Goal: Information Seeking & Learning: Check status

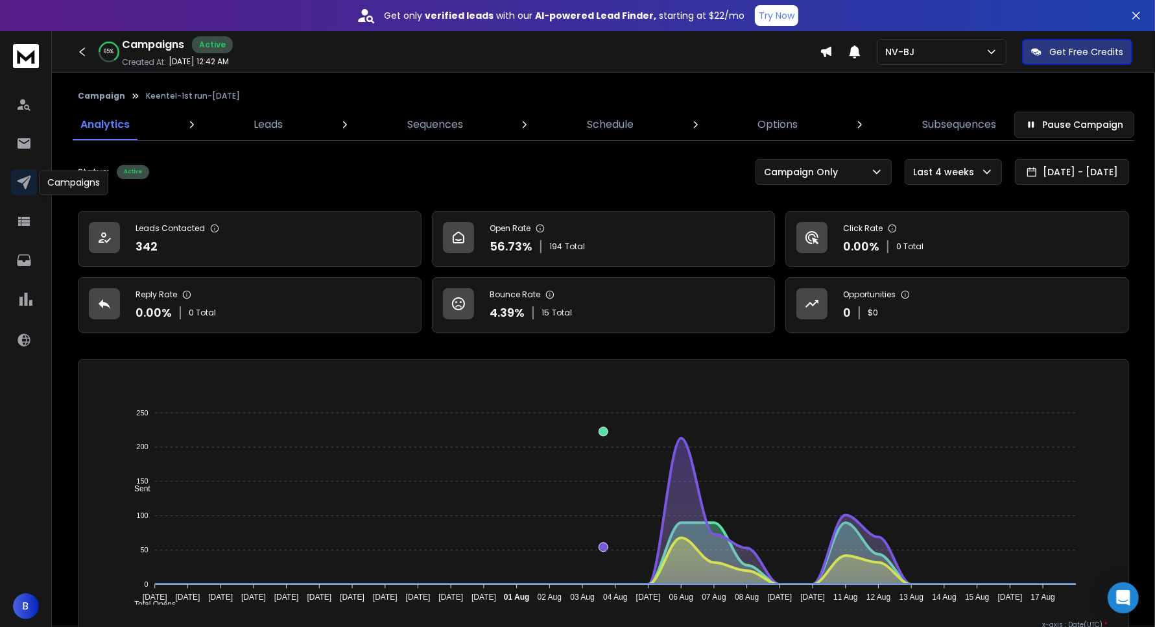
click at [24, 176] on icon at bounding box center [24, 182] width 16 height 16
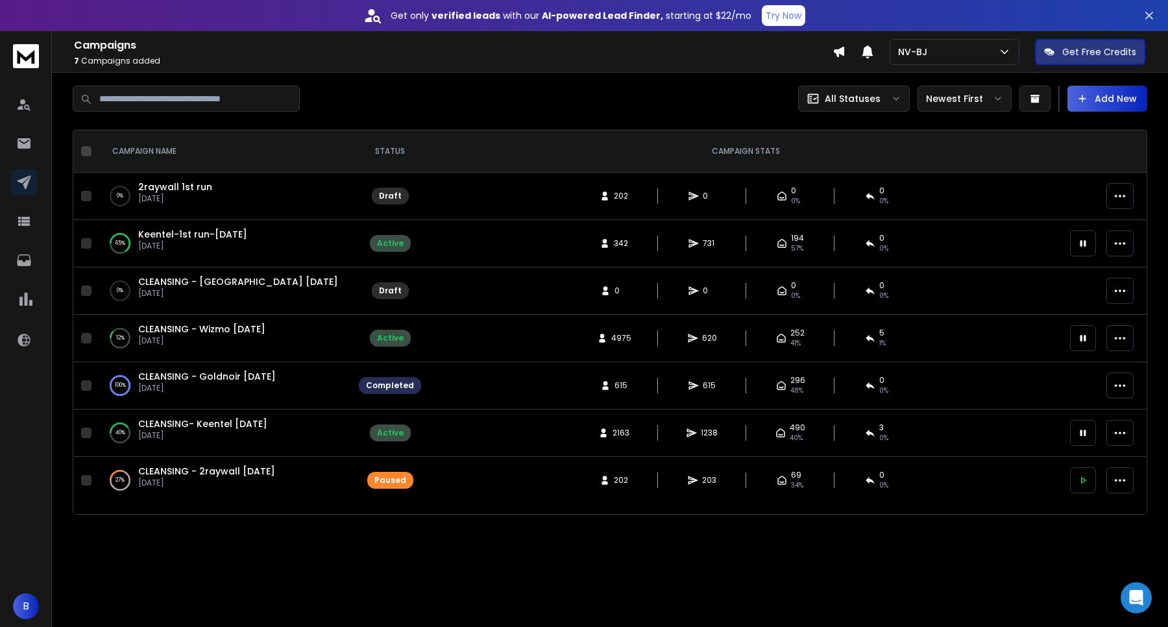
click at [184, 238] on span "Keentel-1st run-[DATE]" at bounding box center [192, 234] width 109 height 13
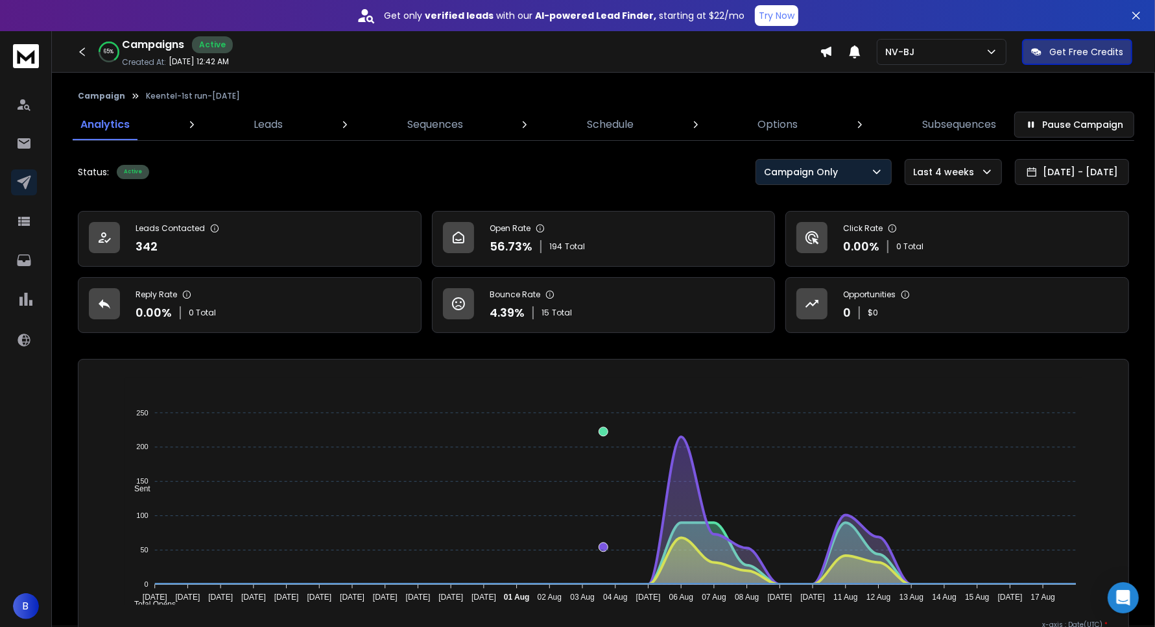
click at [870, 173] on icon at bounding box center [876, 171] width 13 height 13
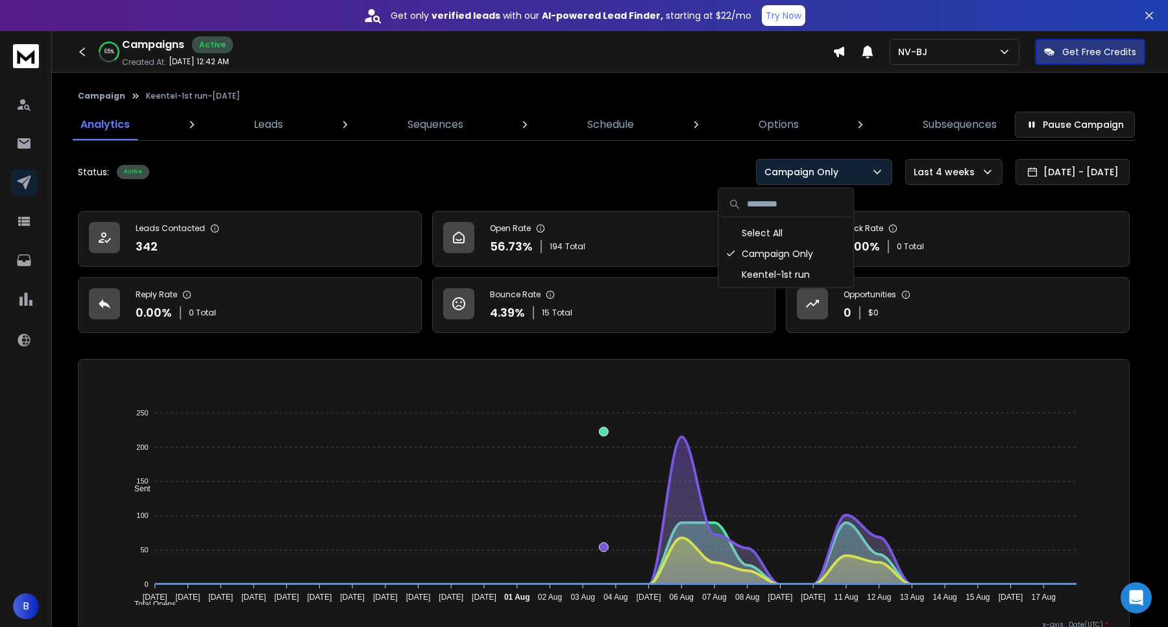
click at [870, 173] on icon at bounding box center [876, 171] width 13 height 13
click at [870, 166] on icon at bounding box center [876, 171] width 13 height 13
click at [831, 167] on div "Campaign Only" at bounding box center [823, 171] width 119 height 13
click at [958, 169] on button "Last 4 weeks" at bounding box center [953, 172] width 97 height 26
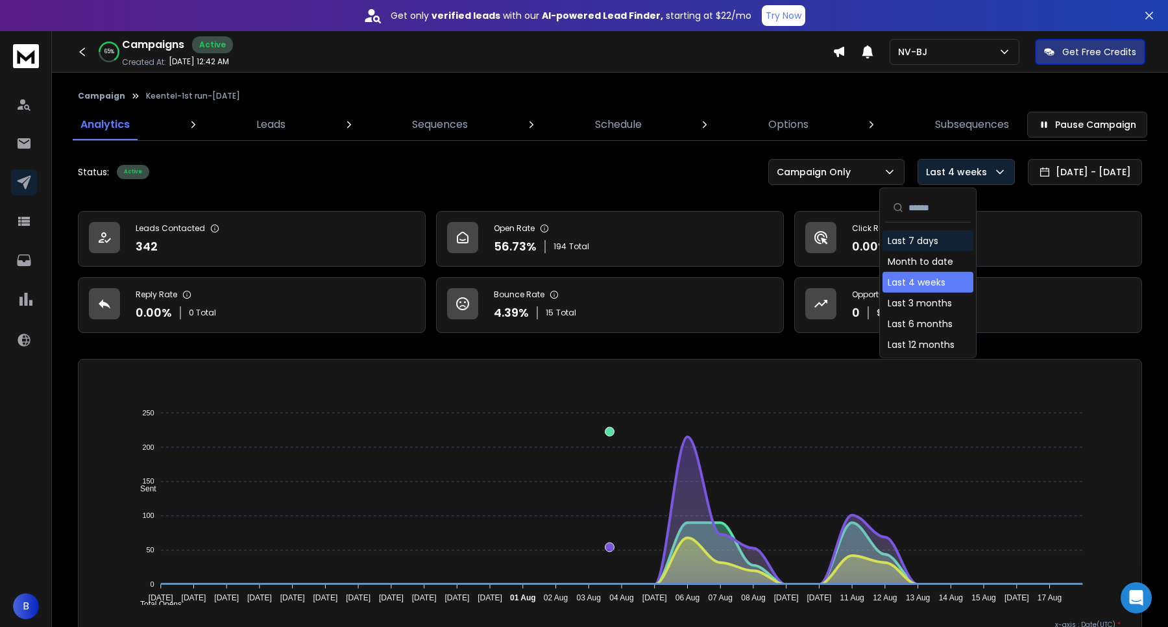
click at [993, 167] on icon "button" at bounding box center [999, 171] width 13 height 13
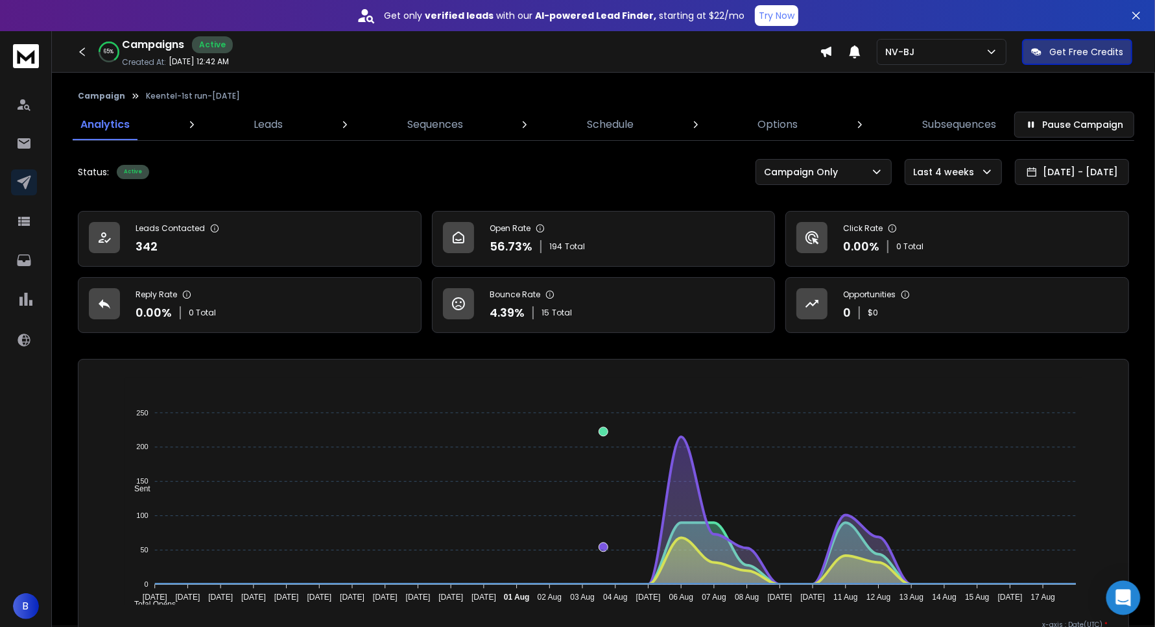
click at [1127, 595] on icon "Open Intercom Messenger" at bounding box center [1123, 597] width 15 height 17
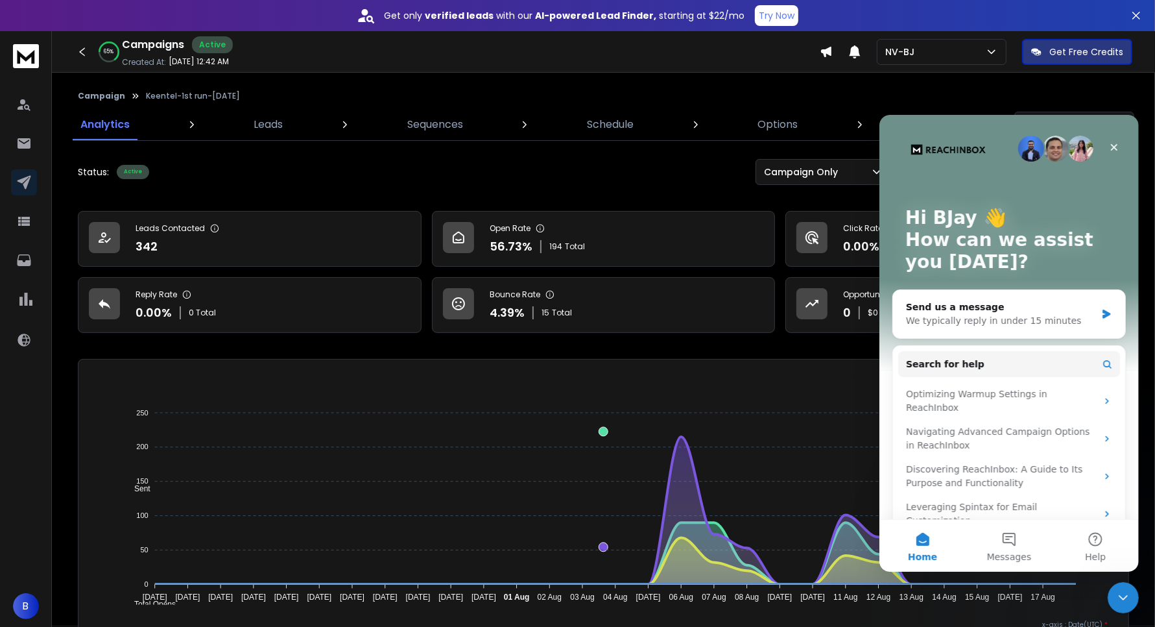
click at [1126, 595] on icon "Close Intercom Messenger" at bounding box center [1122, 596] width 9 height 5
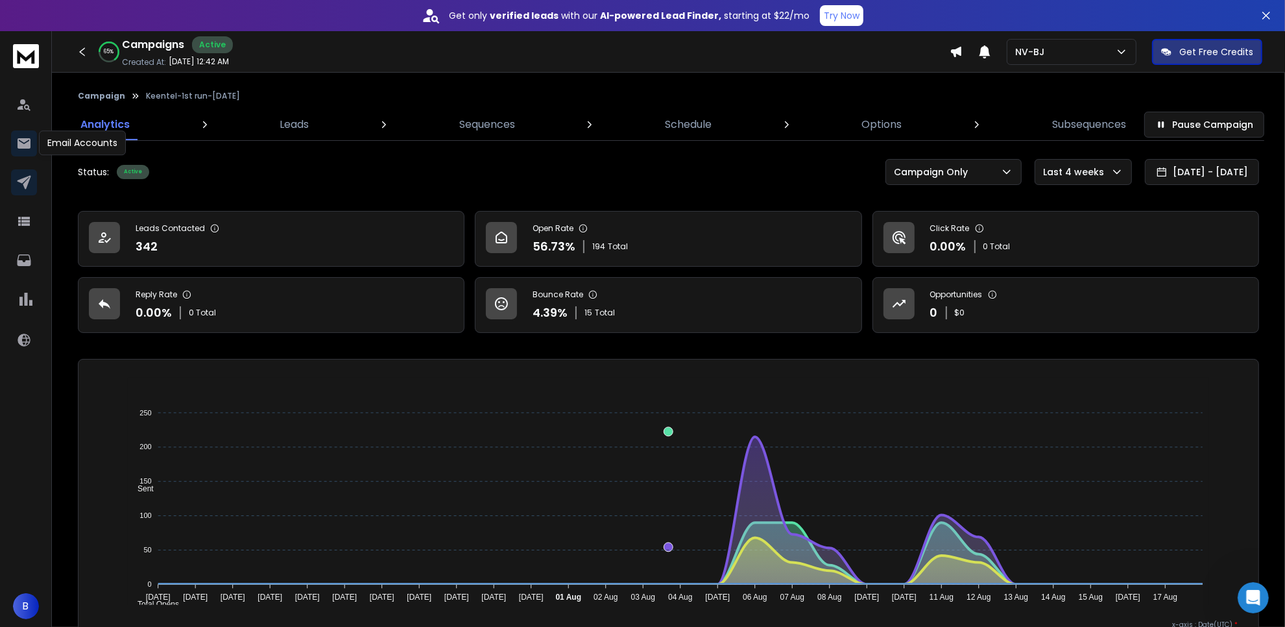
click at [31, 140] on link at bounding box center [24, 143] width 26 height 26
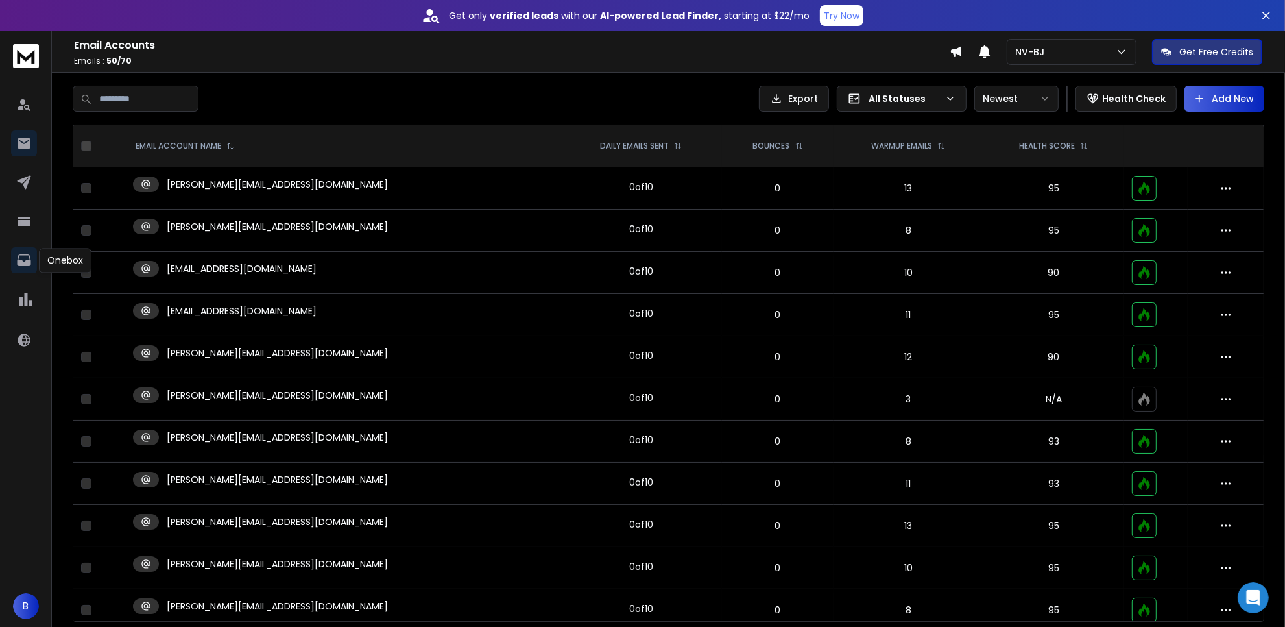
click at [29, 257] on icon at bounding box center [24, 260] width 14 height 12
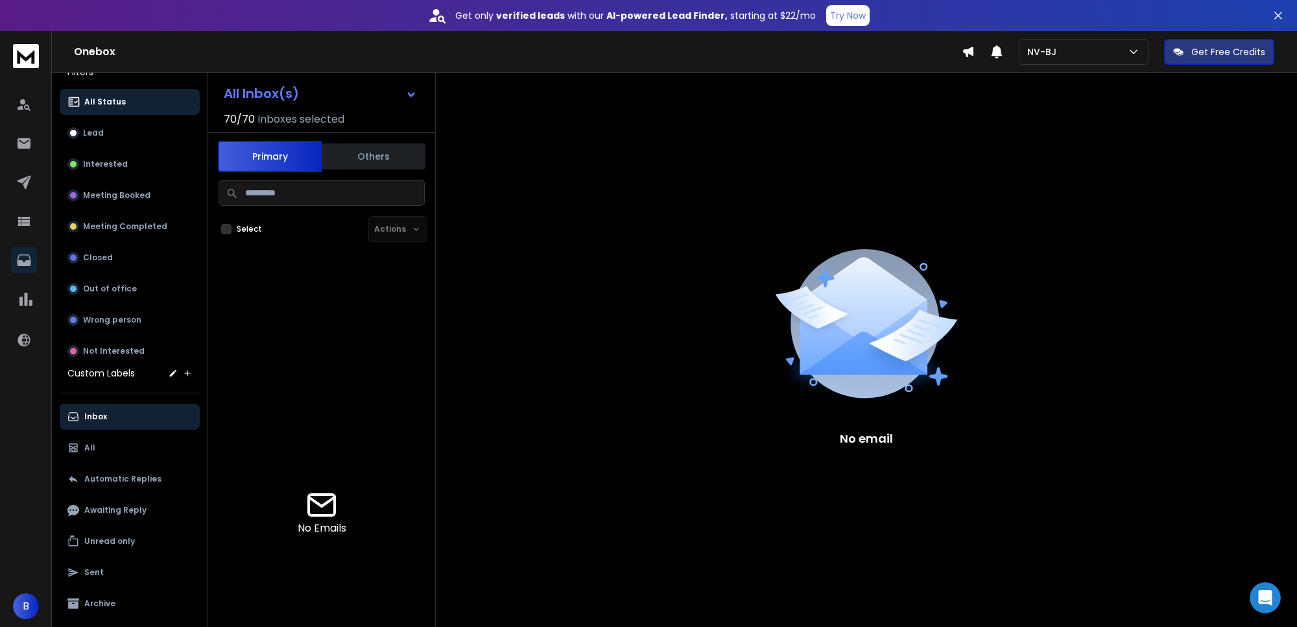
scroll to position [121, 0]
click at [88, 442] on p "All" at bounding box center [89, 447] width 11 height 10
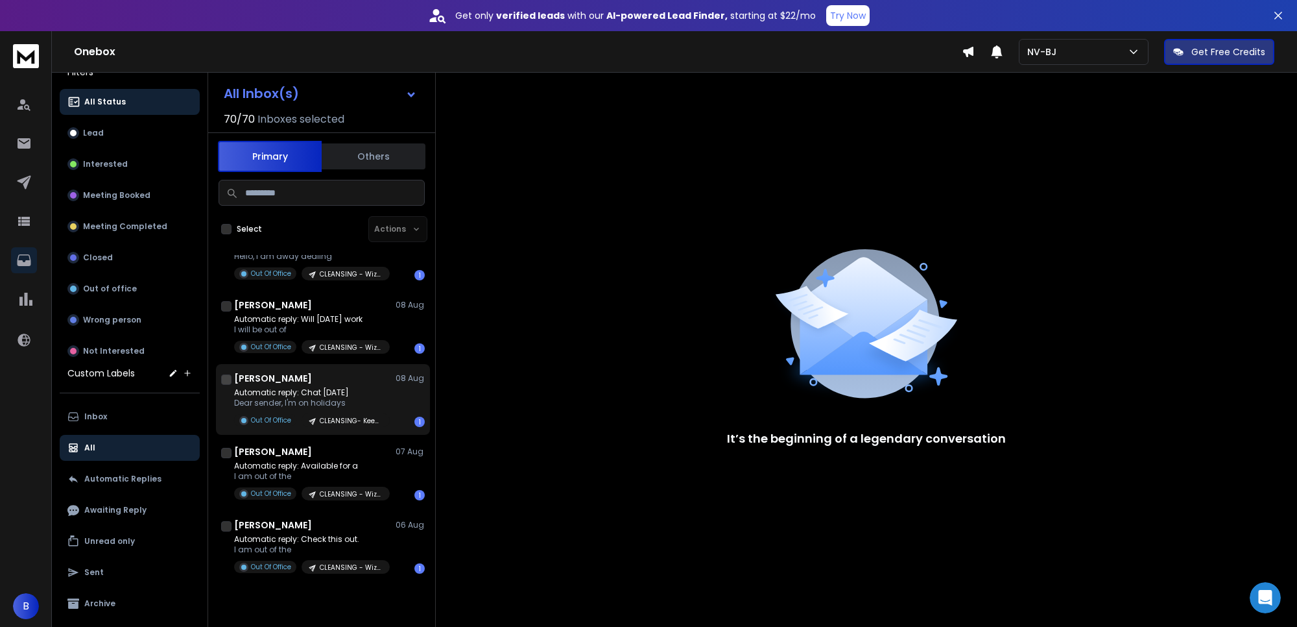
scroll to position [333, 0]
click at [308, 396] on p "Automatic reply: Chat [DATE]" at bounding box center [312, 393] width 156 height 10
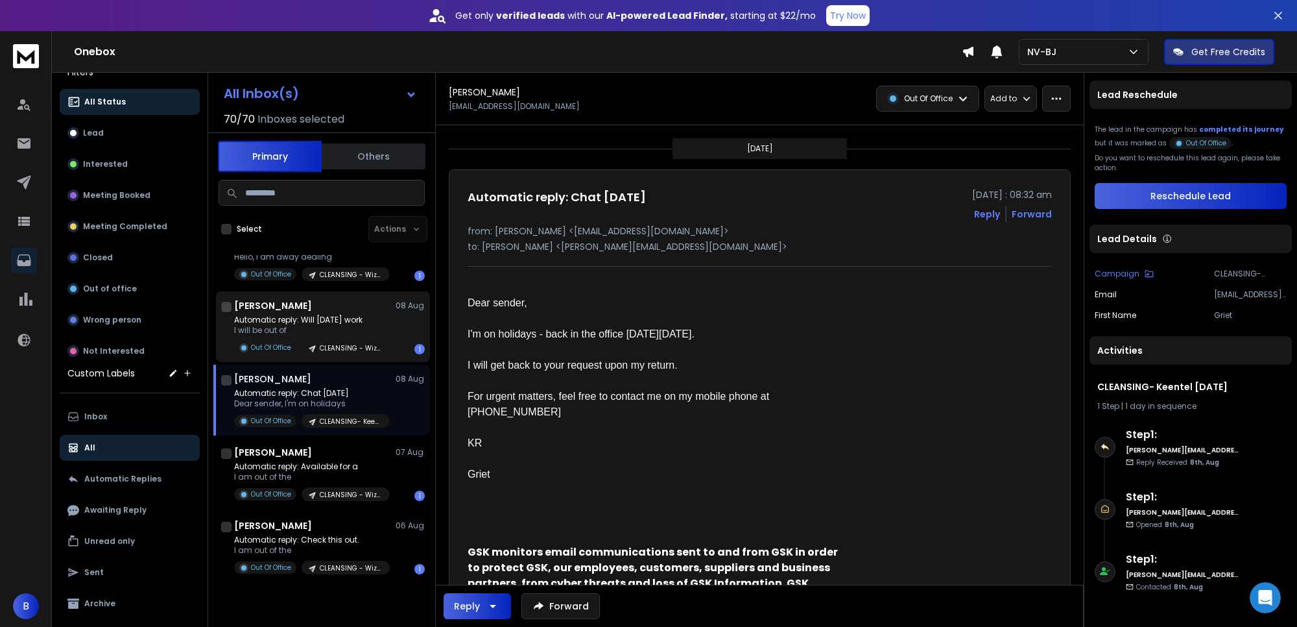
scroll to position [171, 0]
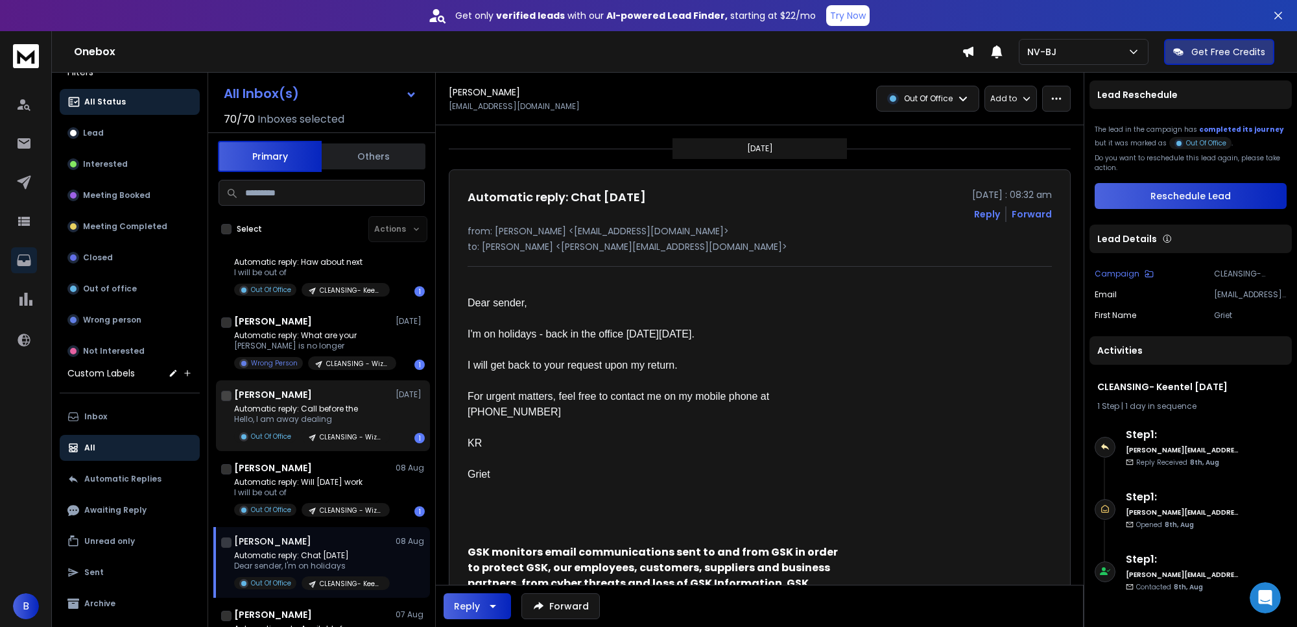
click at [315, 416] on p "Hello, I am away dealing" at bounding box center [312, 419] width 156 height 10
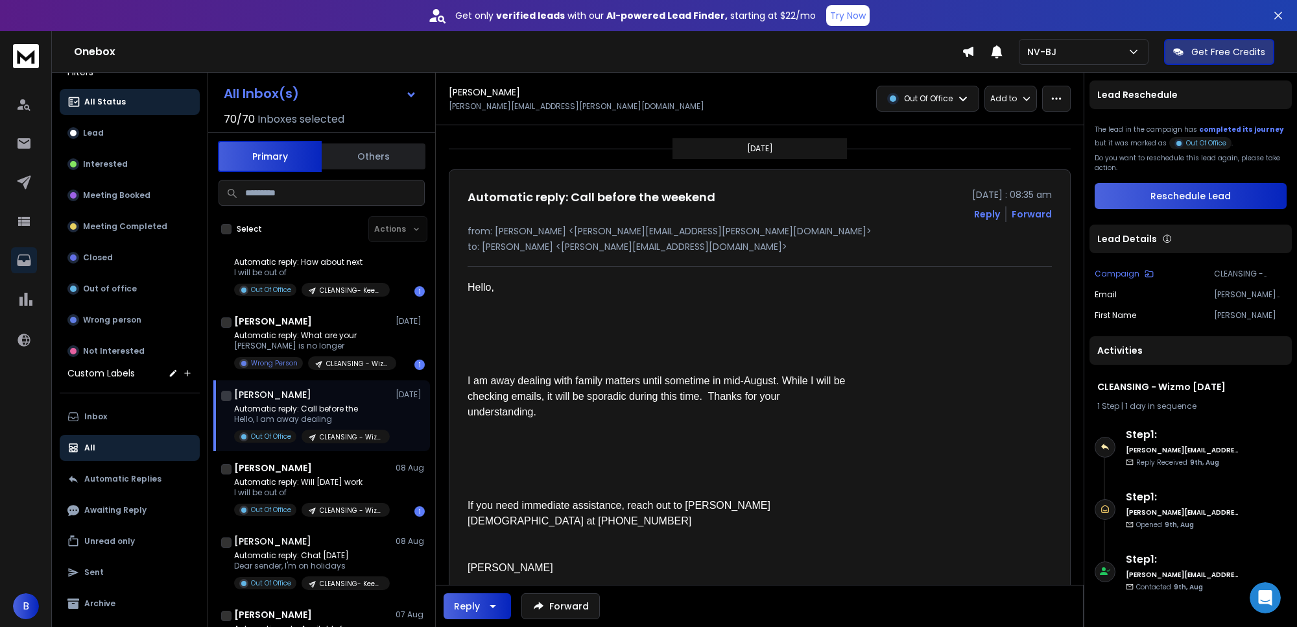
scroll to position [90, 0]
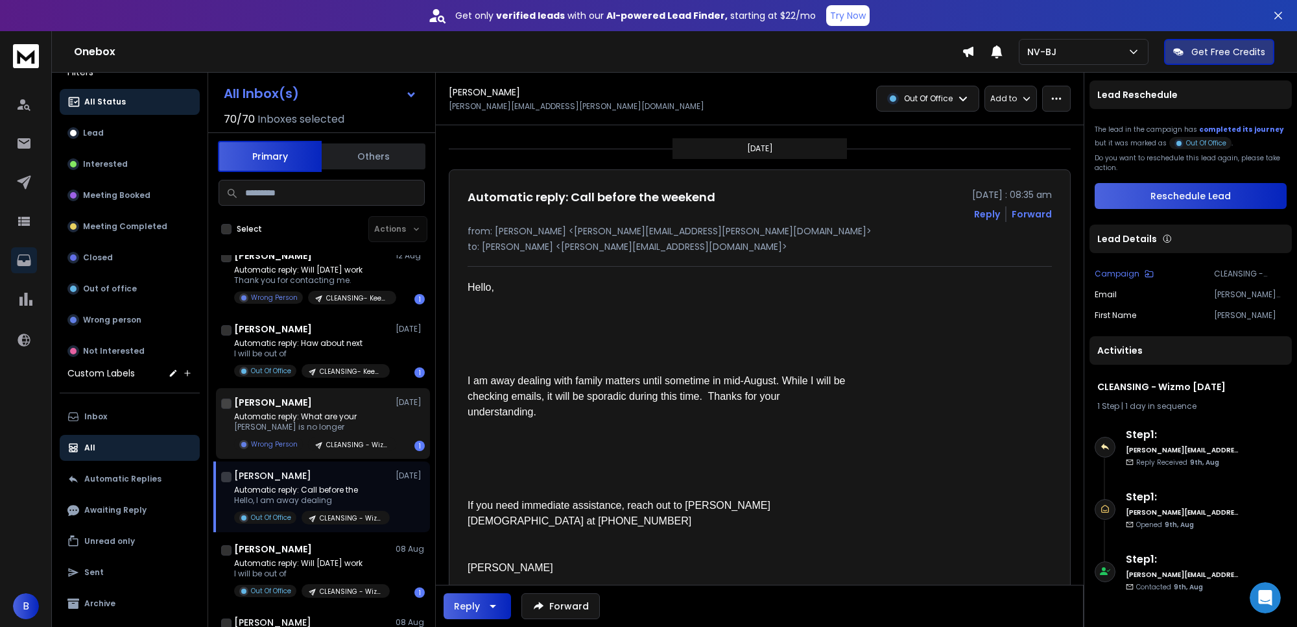
click at [326, 416] on p "Automatic reply: What are your" at bounding box center [312, 416] width 156 height 10
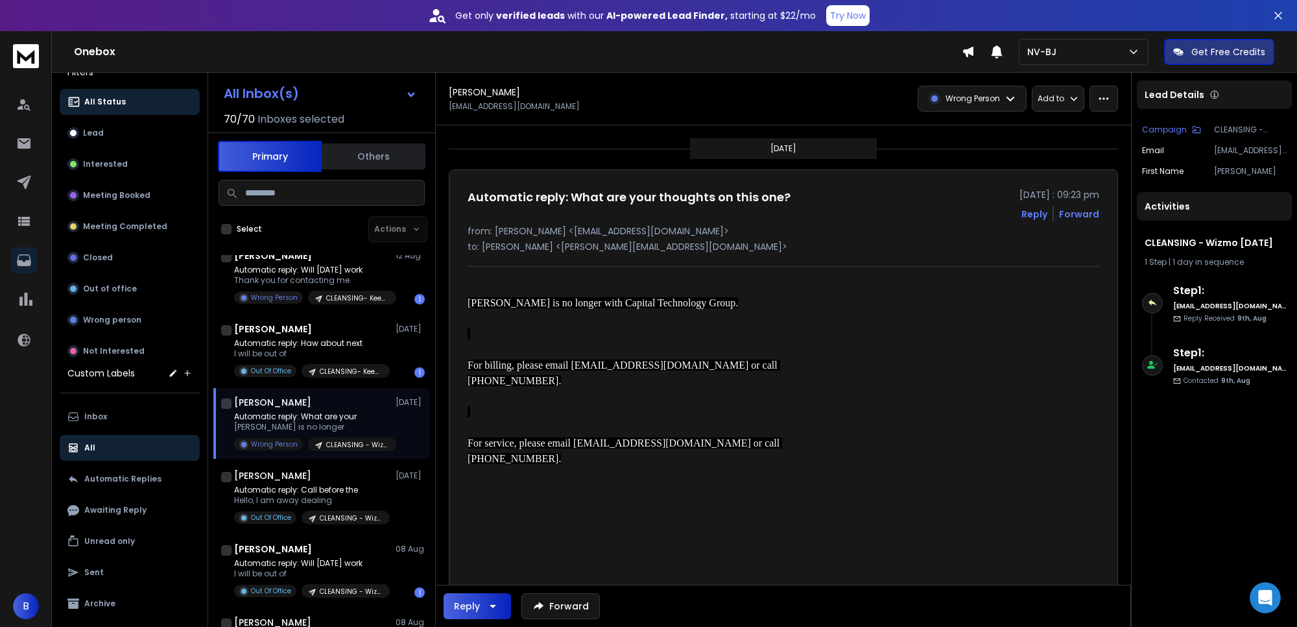
scroll to position [8, 0]
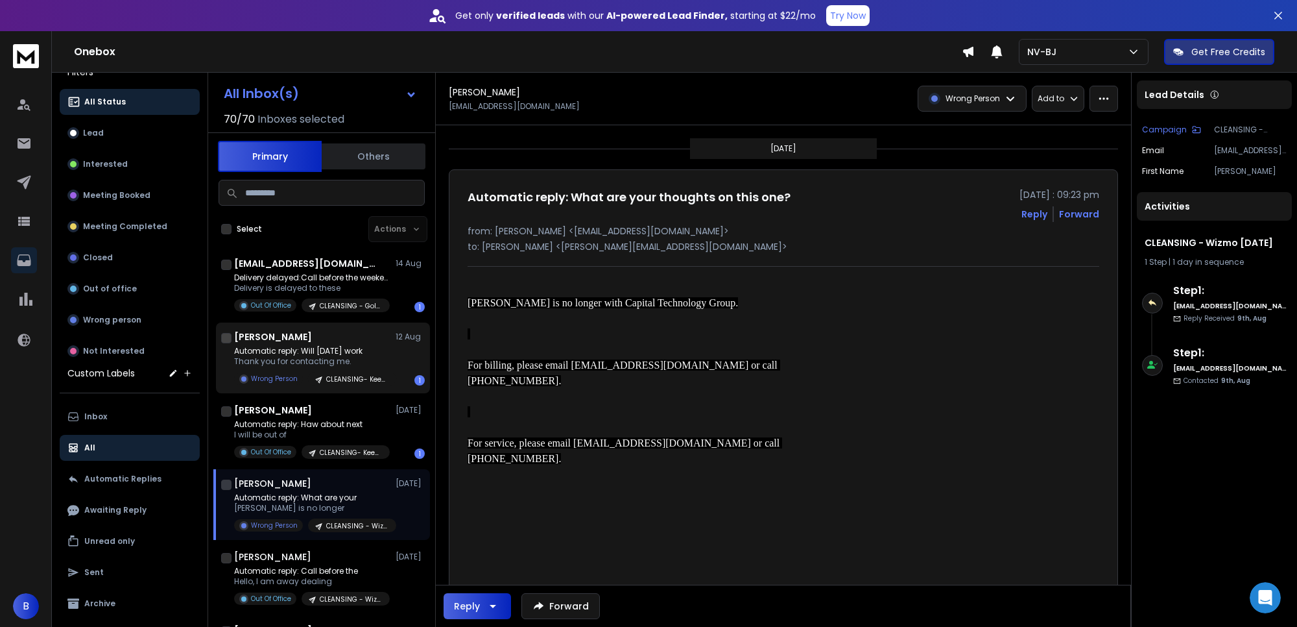
click at [328, 365] on p "Thank you for contacting me." at bounding box center [312, 361] width 156 height 10
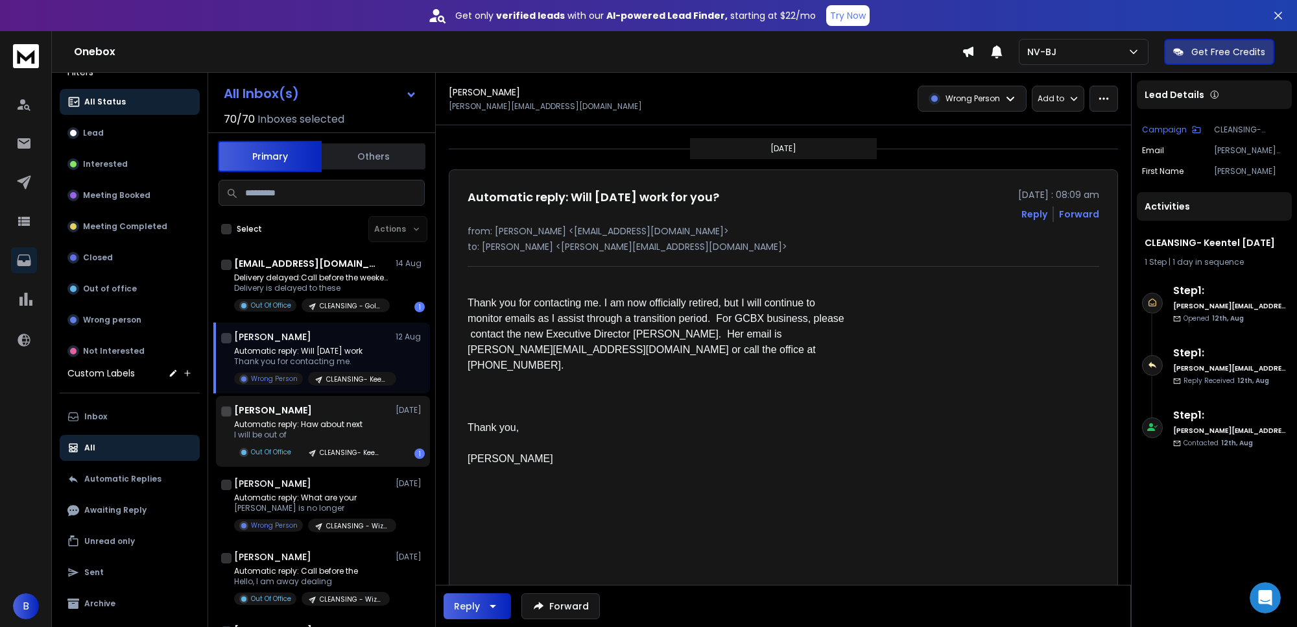
scroll to position [0, 0]
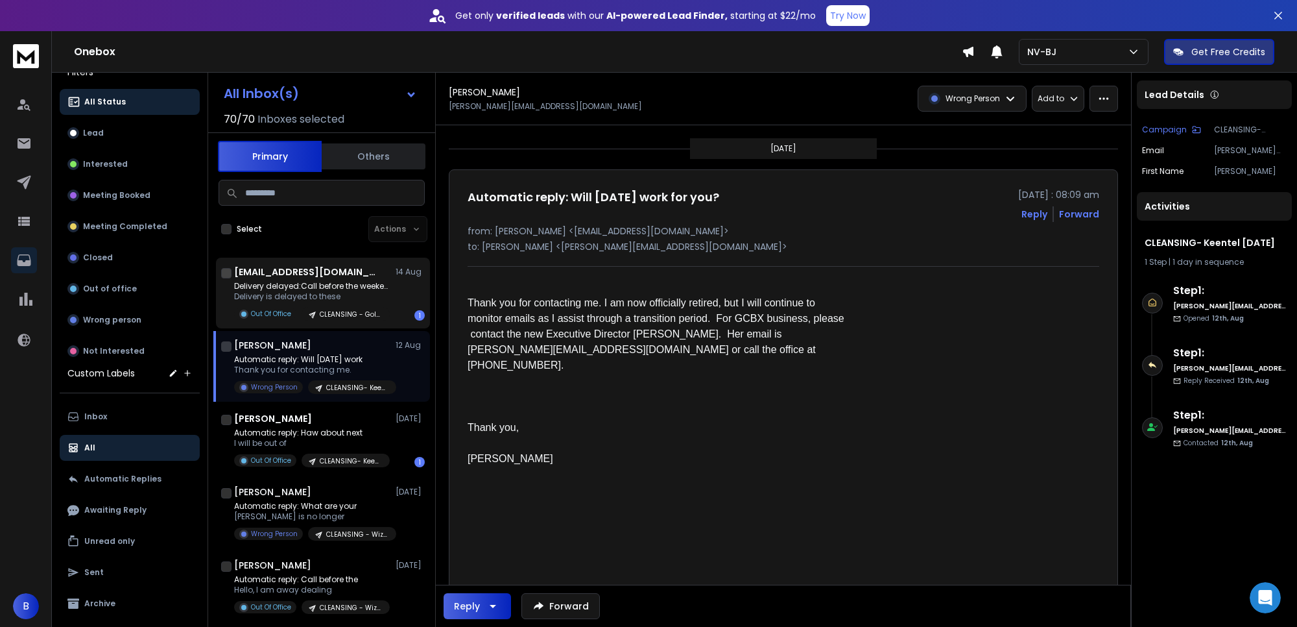
click at [324, 290] on p "Delivery delayed:Call before the weekend" at bounding box center [312, 286] width 156 height 10
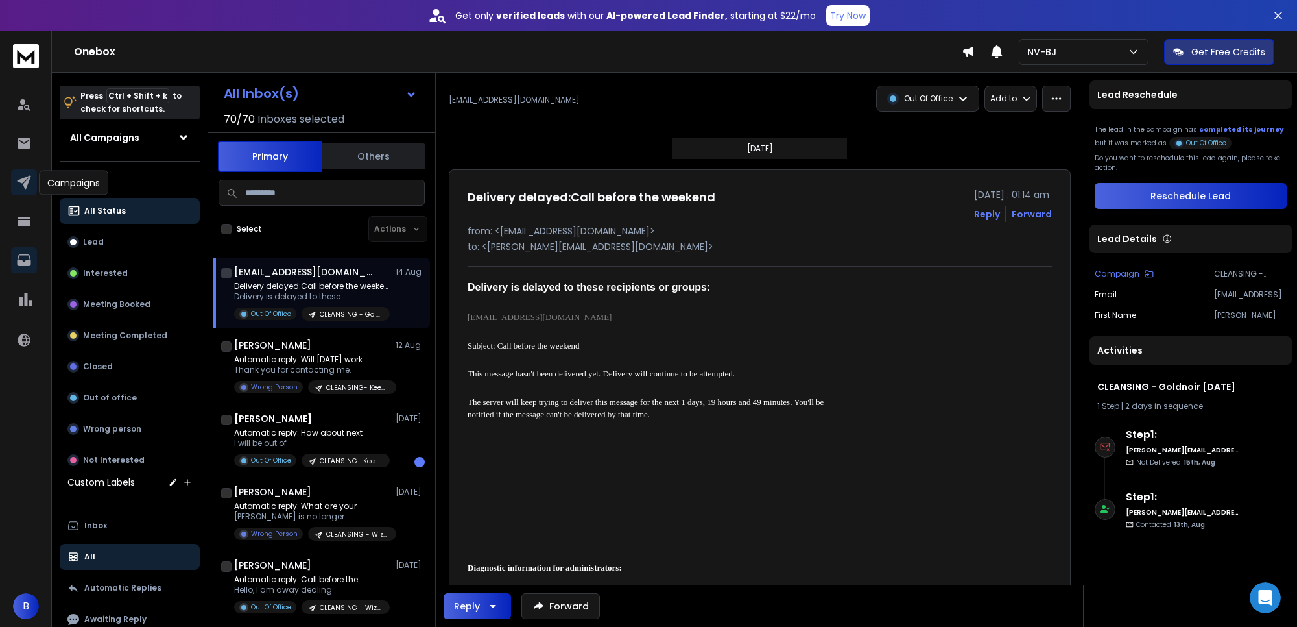
click at [31, 178] on link at bounding box center [24, 182] width 26 height 26
